Goal: Information Seeking & Learning: Find contact information

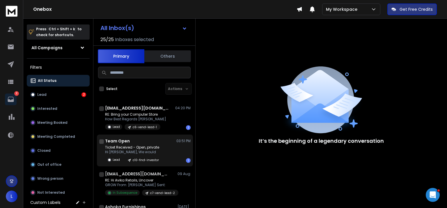
click at [128, 147] on p "Ticket Received - Open, private" at bounding box center [133, 147] width 57 height 5
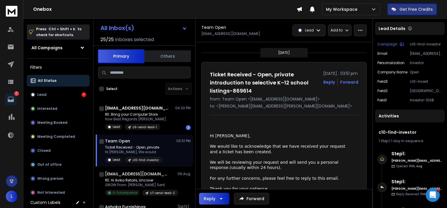
scroll to position [29, 0]
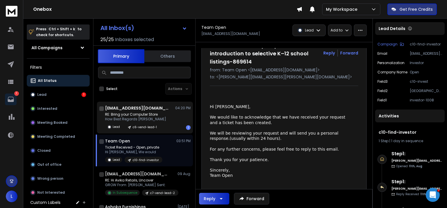
click at [135, 115] on p "RE: Bring your Computer Store" at bounding box center [135, 114] width 61 height 5
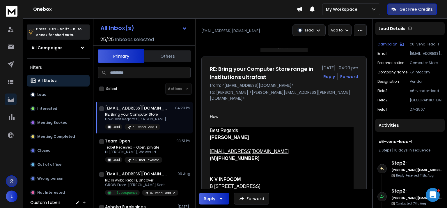
scroll to position [0, 0]
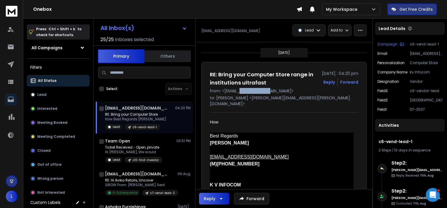
drag, startPoint x: 239, startPoint y: 91, endPoint x: 266, endPoint y: 90, distance: 27.1
click at [266, 90] on p "from: <[EMAIL_ADDRESS][DOMAIN_NAME]>" at bounding box center [284, 91] width 148 height 6
click at [131, 72] on input at bounding box center [144, 73] width 92 height 12
paste input "**********"
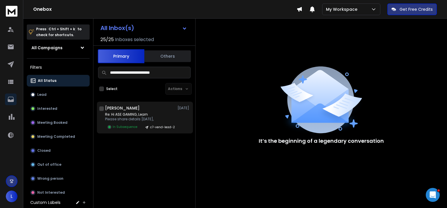
click at [131, 115] on p "Re: Hi ASE GAMING, Learn" at bounding box center [140, 114] width 70 height 5
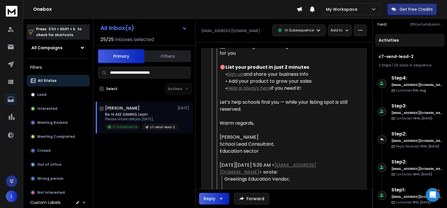
scroll to position [756, 0]
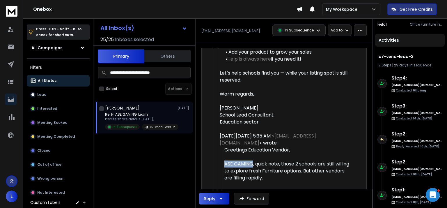
drag, startPoint x: 225, startPoint y: 150, endPoint x: 251, endPoint y: 150, distance: 26.8
click at [251, 160] on div "ASE GAMING, quick note, those 2 schools are still willing to explore fresh Furn…" at bounding box center [288, 170] width 129 height 21
drag, startPoint x: 178, startPoint y: 72, endPoint x: 96, endPoint y: 66, distance: 81.9
click at [97, 67] on div "**********" at bounding box center [144, 71] width 97 height 14
paste input "**"
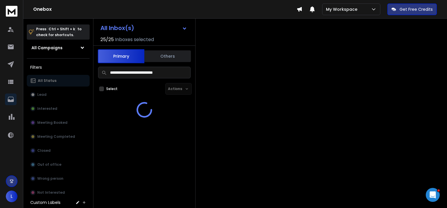
scroll to position [0, 0]
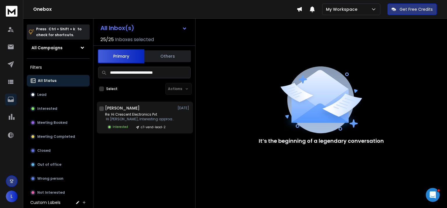
click at [124, 116] on p "Re: Hi Crescent Electronics Pvt" at bounding box center [140, 114] width 70 height 5
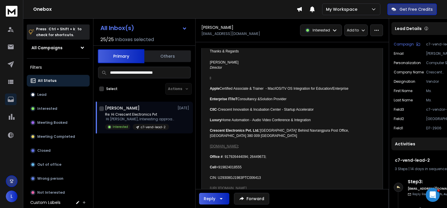
scroll to position [145, 0]
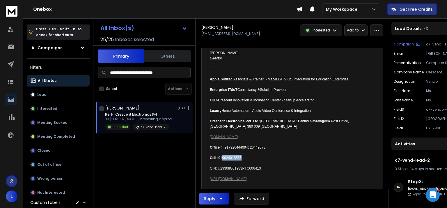
drag, startPoint x: 223, startPoint y: 157, endPoint x: 242, endPoint y: 159, distance: 18.7
click at [241, 159] on span "9824018555" at bounding box center [231, 158] width 19 height 4
copy span "9824018555"
drag, startPoint x: 183, startPoint y: 73, endPoint x: 102, endPoint y: 67, distance: 81.6
click at [102, 67] on input "**********" at bounding box center [144, 73] width 92 height 12
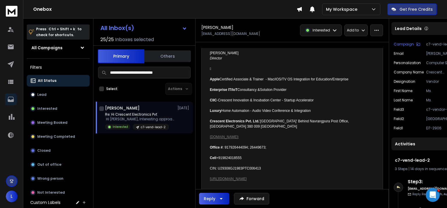
paste input
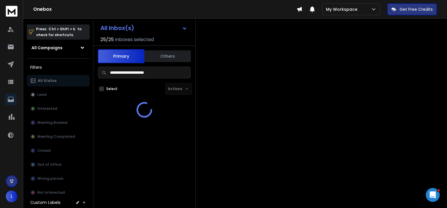
scroll to position [0, 0]
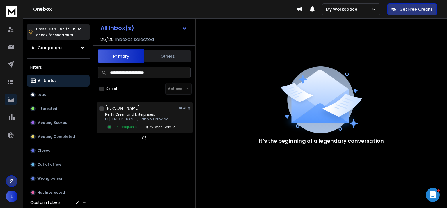
type input "**********"
click at [136, 114] on p "Re: Hi Greenland Enterprises," at bounding box center [140, 114] width 70 height 5
